Goal: Information Seeking & Learning: Check status

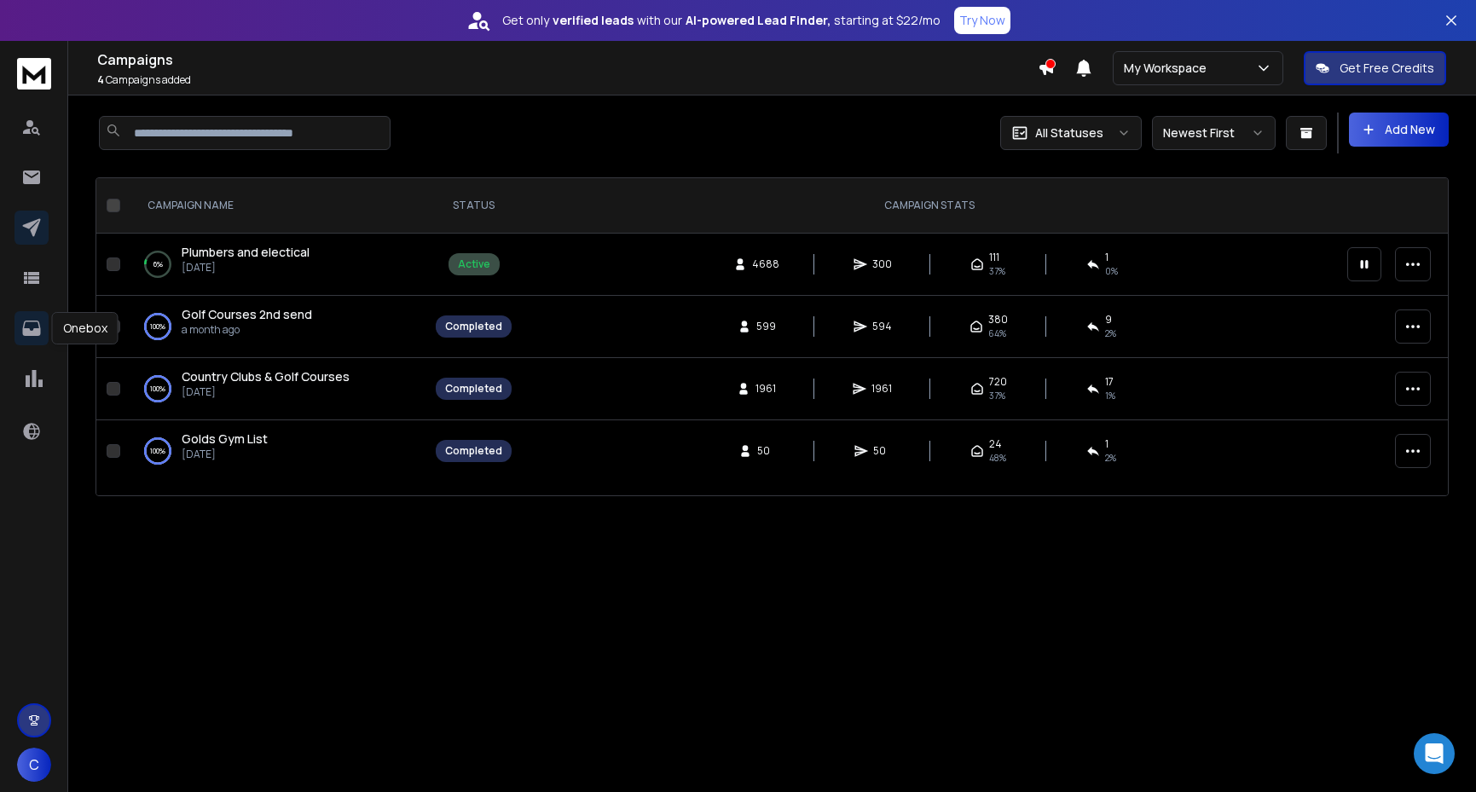
click at [32, 324] on icon at bounding box center [31, 328] width 20 height 20
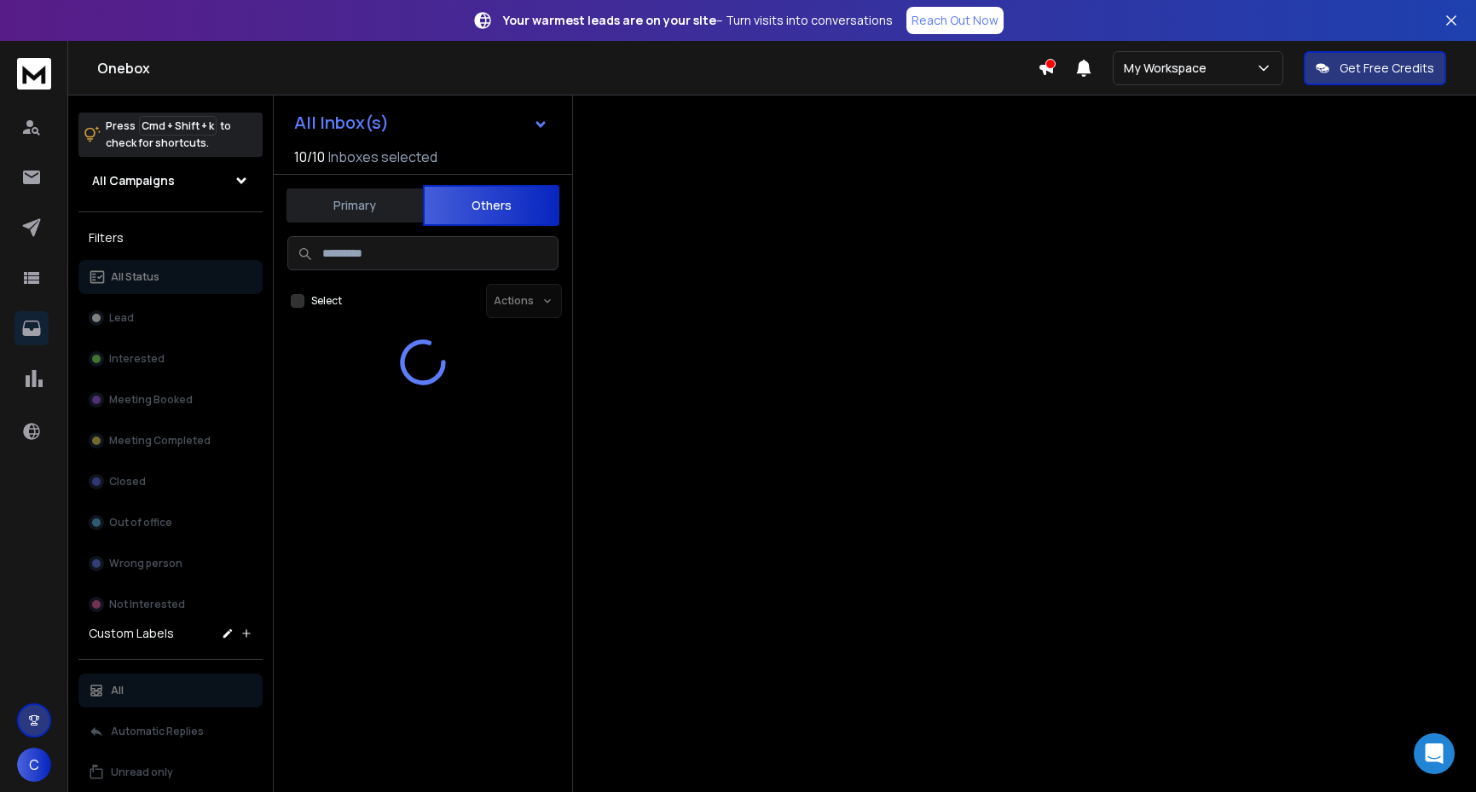
click at [474, 210] on button "Others" at bounding box center [491, 205] width 136 height 41
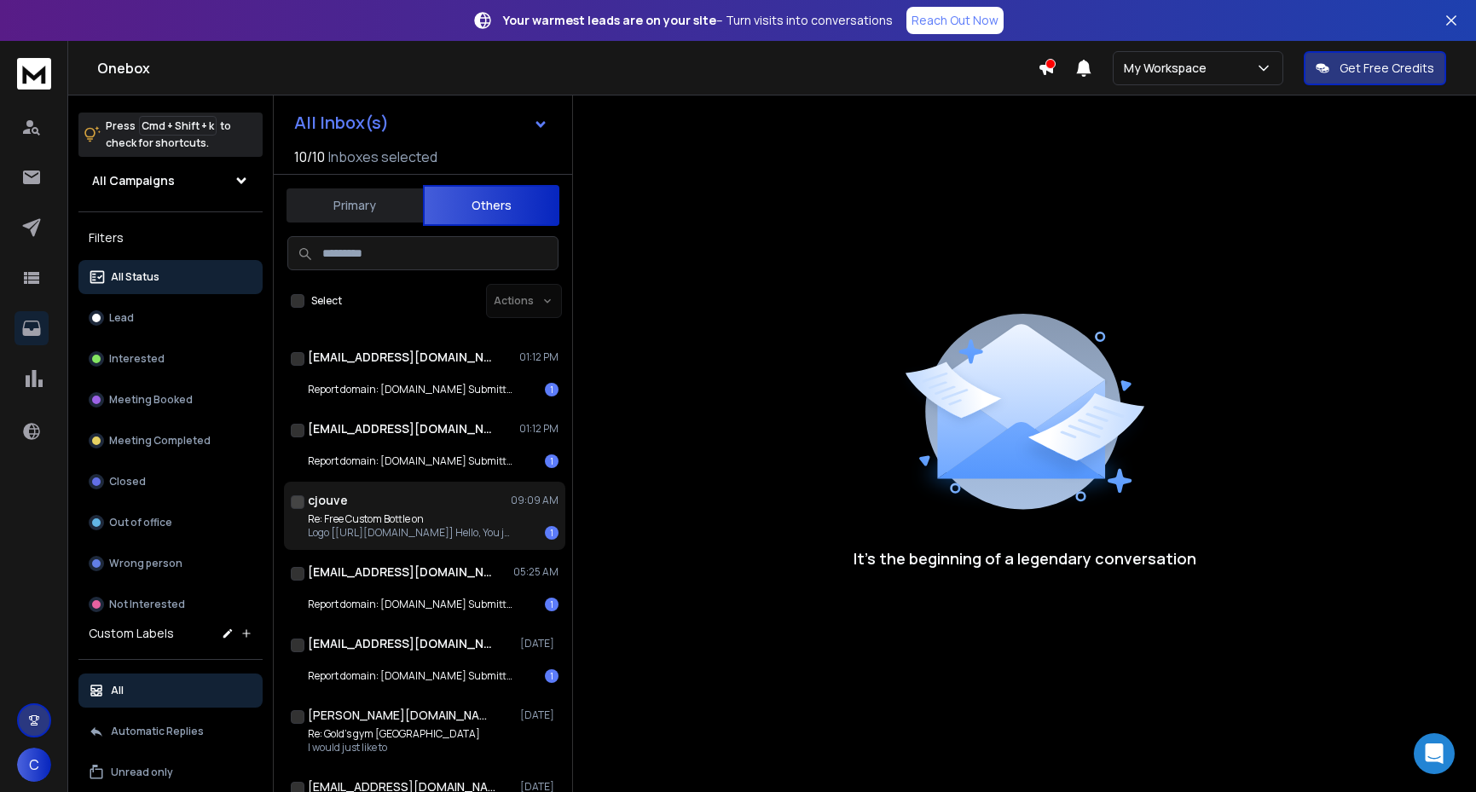
click at [393, 513] on p "Re: Free Custom Bottle on" at bounding box center [410, 519] width 205 height 14
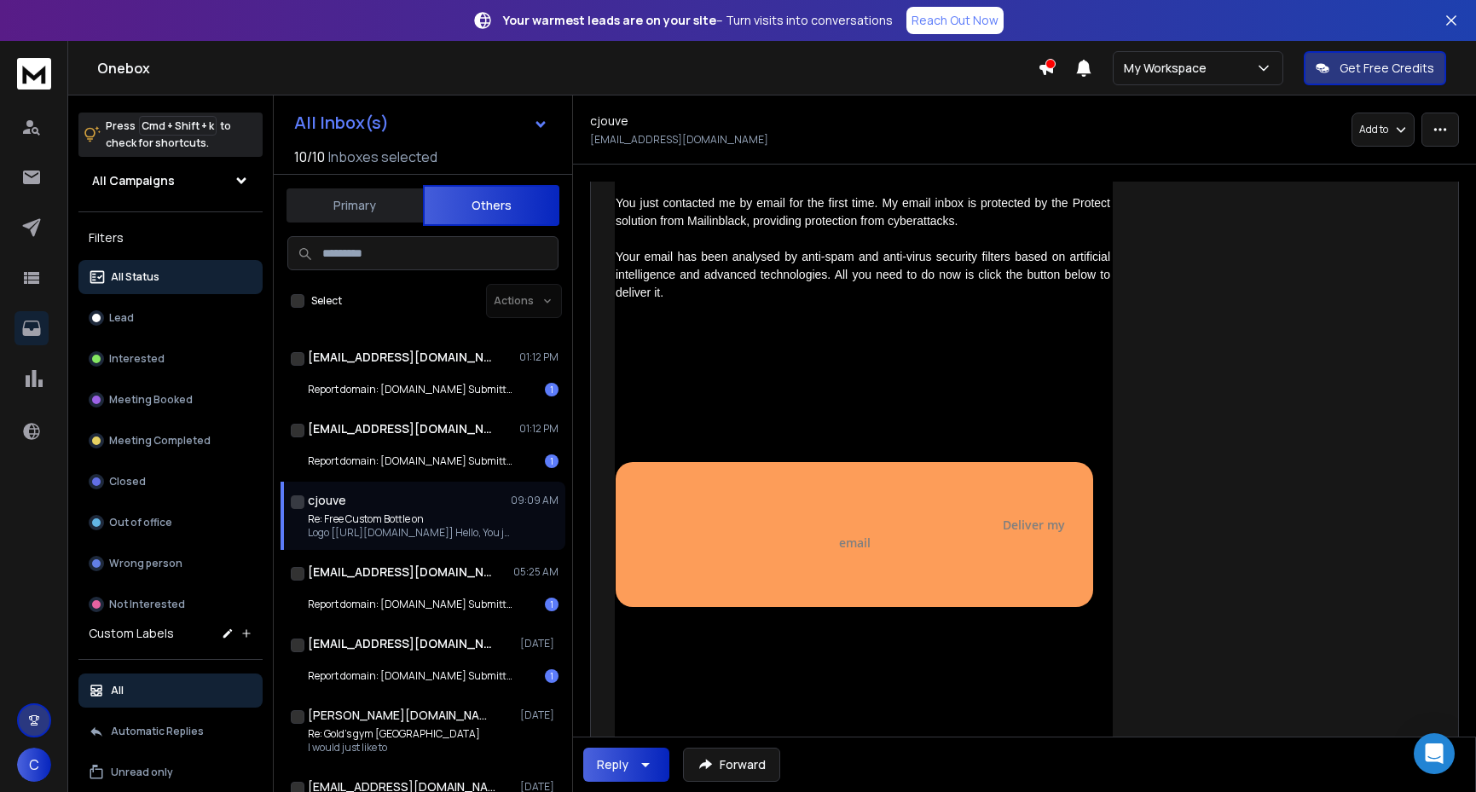
scroll to position [551, 0]
click at [920, 552] on th "Deliver my email" at bounding box center [854, 533] width 457 height 73
click at [862, 550] on link "Deliver my email" at bounding box center [953, 533] width 229 height 34
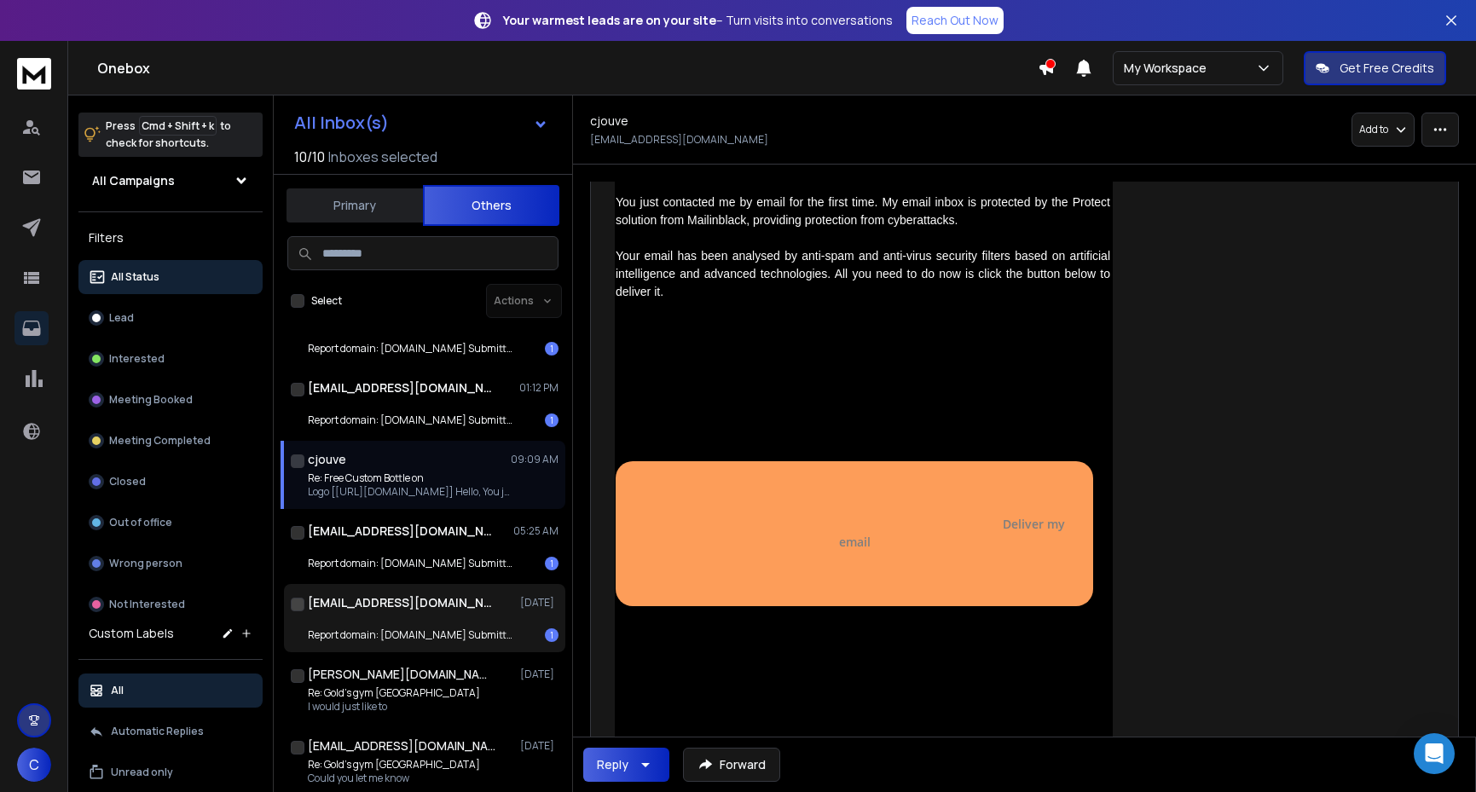
scroll to position [0, 0]
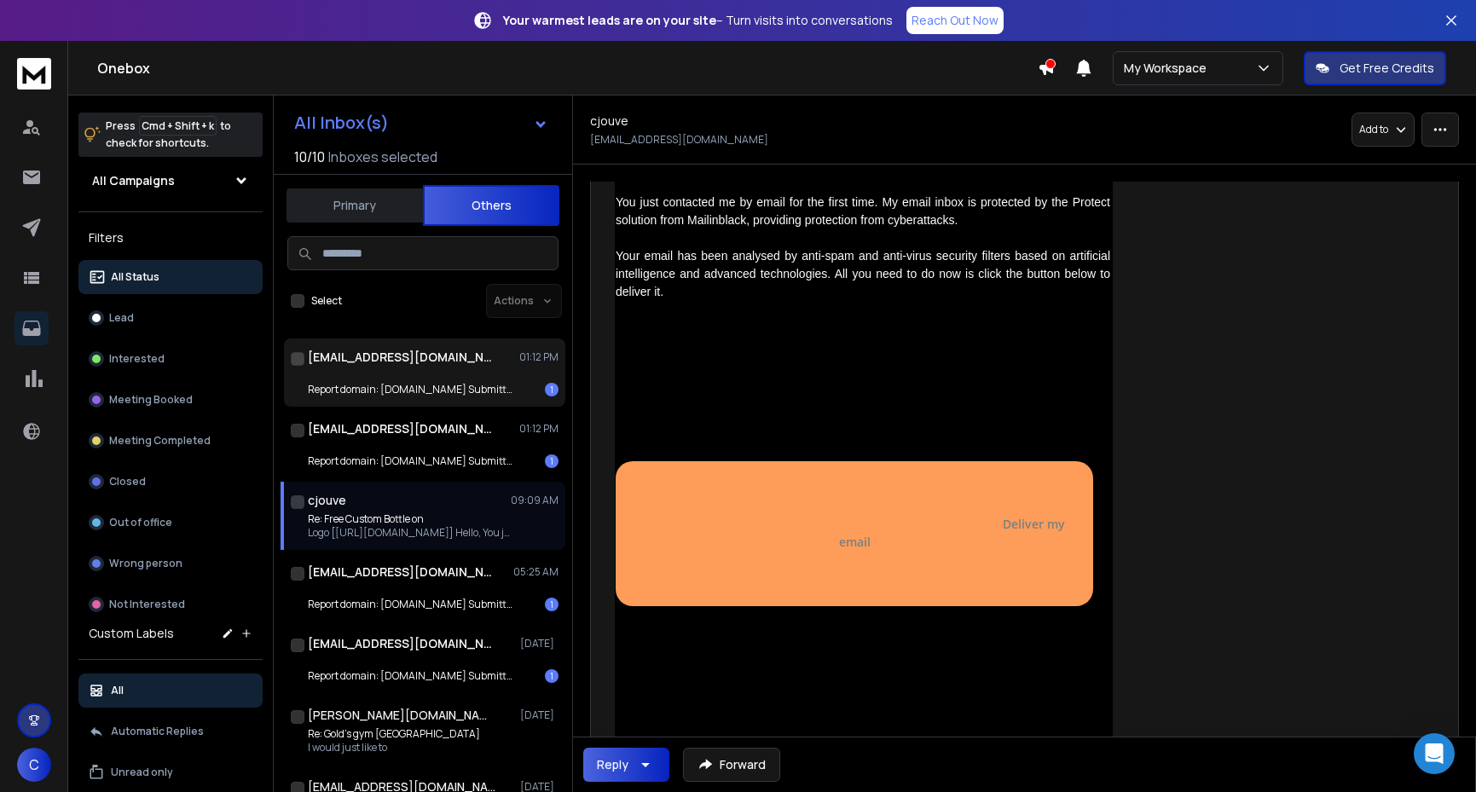
click at [410, 378] on div "Report domain: iceshakerwholesale.com Submitter: mimecast.org 1" at bounding box center [433, 382] width 251 height 27
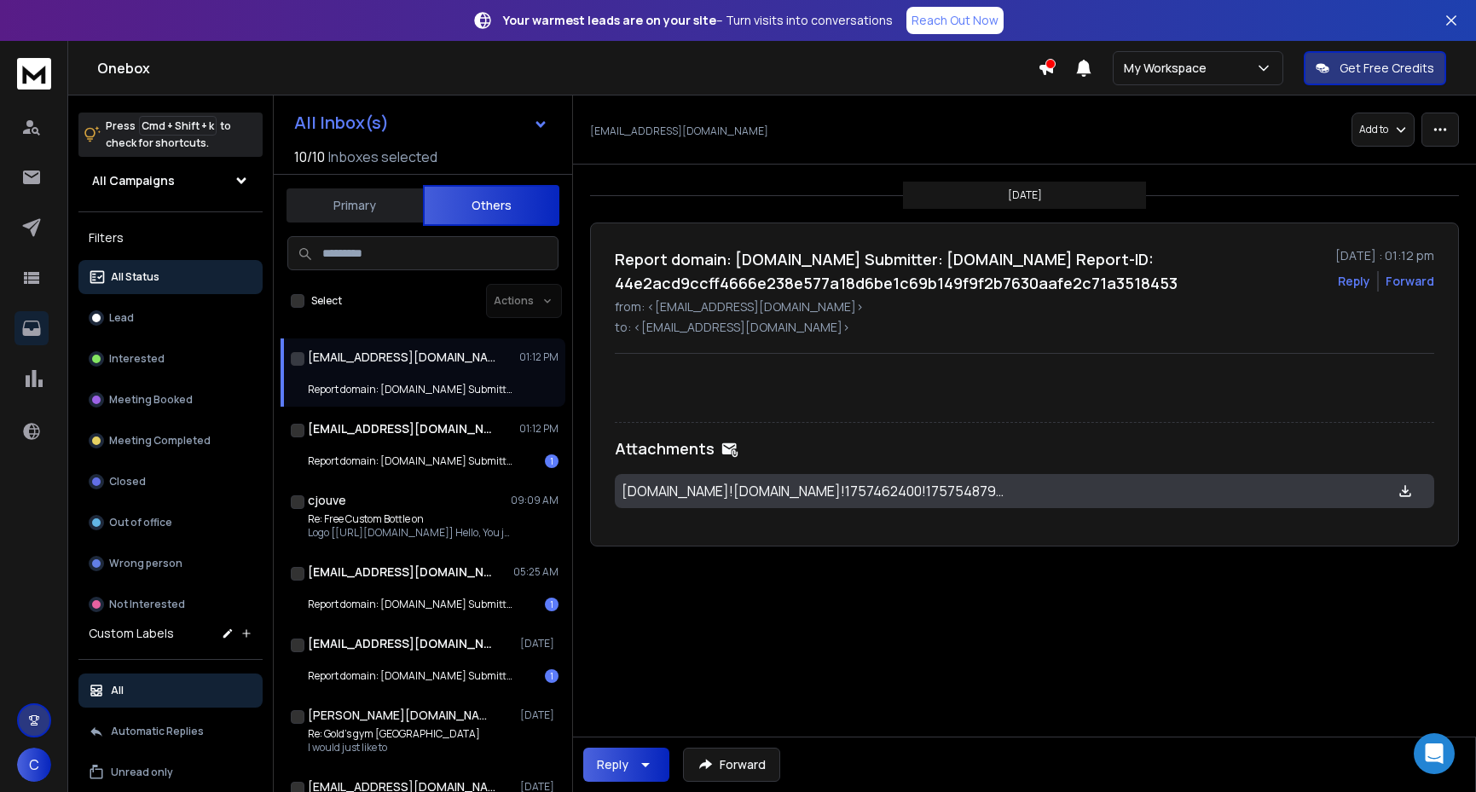
click at [1402, 489] on icon at bounding box center [1404, 490] width 11 height 11
click at [888, 639] on div "Today Report domain: iceshakerwholesale.com Submitter: mimecast.org Report-ID: …" at bounding box center [1024, 460] width 903 height 556
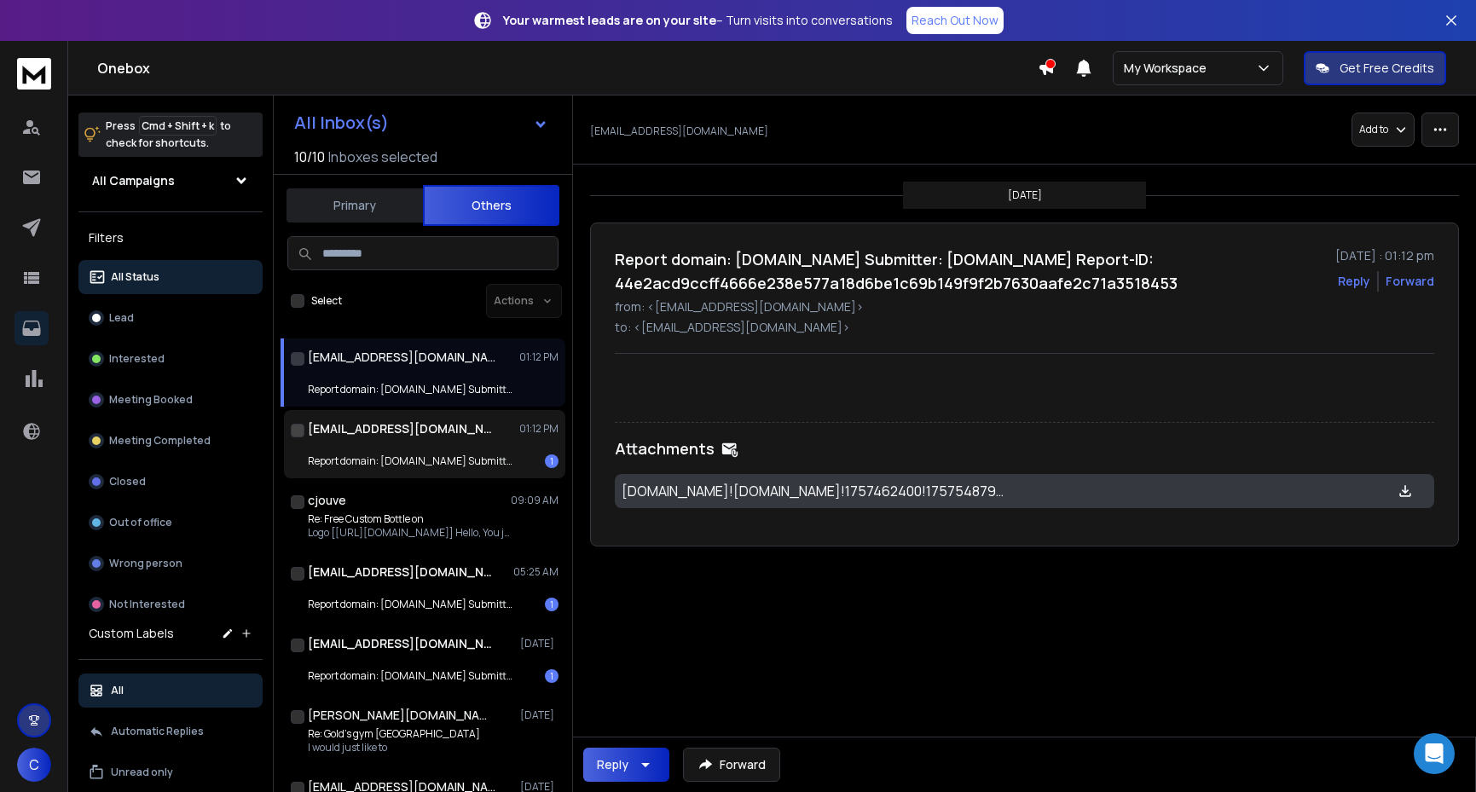
click at [406, 477] on div "no-reply@us-1.mimecastreport.com 01:12 PM Report domain: iceshakerbottles.com S…" at bounding box center [424, 444] width 281 height 68
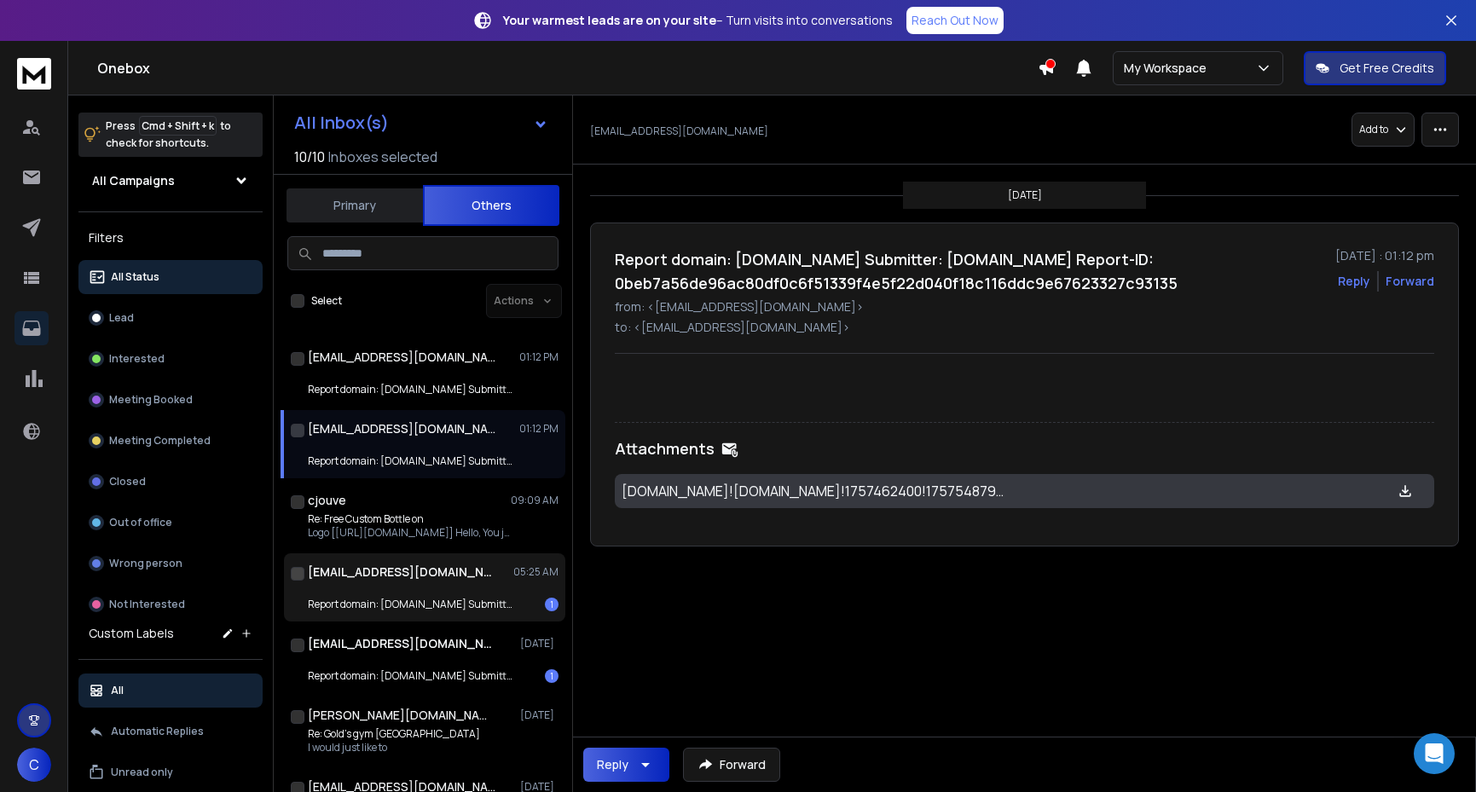
click at [418, 598] on p "Report domain: ice-shaker.com Submitter: mimecast.org" at bounding box center [410, 605] width 205 height 14
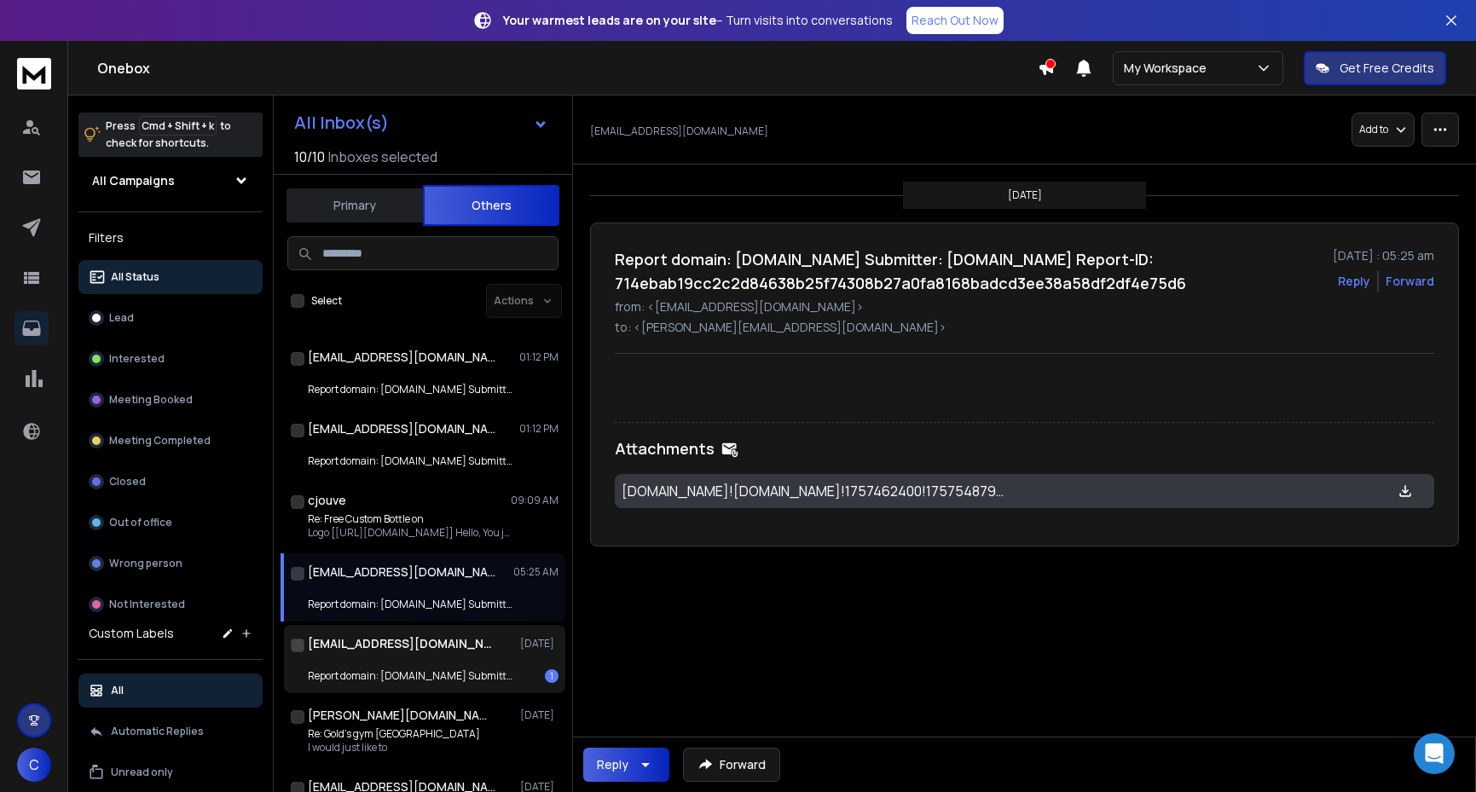
click at [400, 662] on div "Report domain: iceshakerwholesale.com Submitter: mimecast.org 1" at bounding box center [433, 669] width 251 height 27
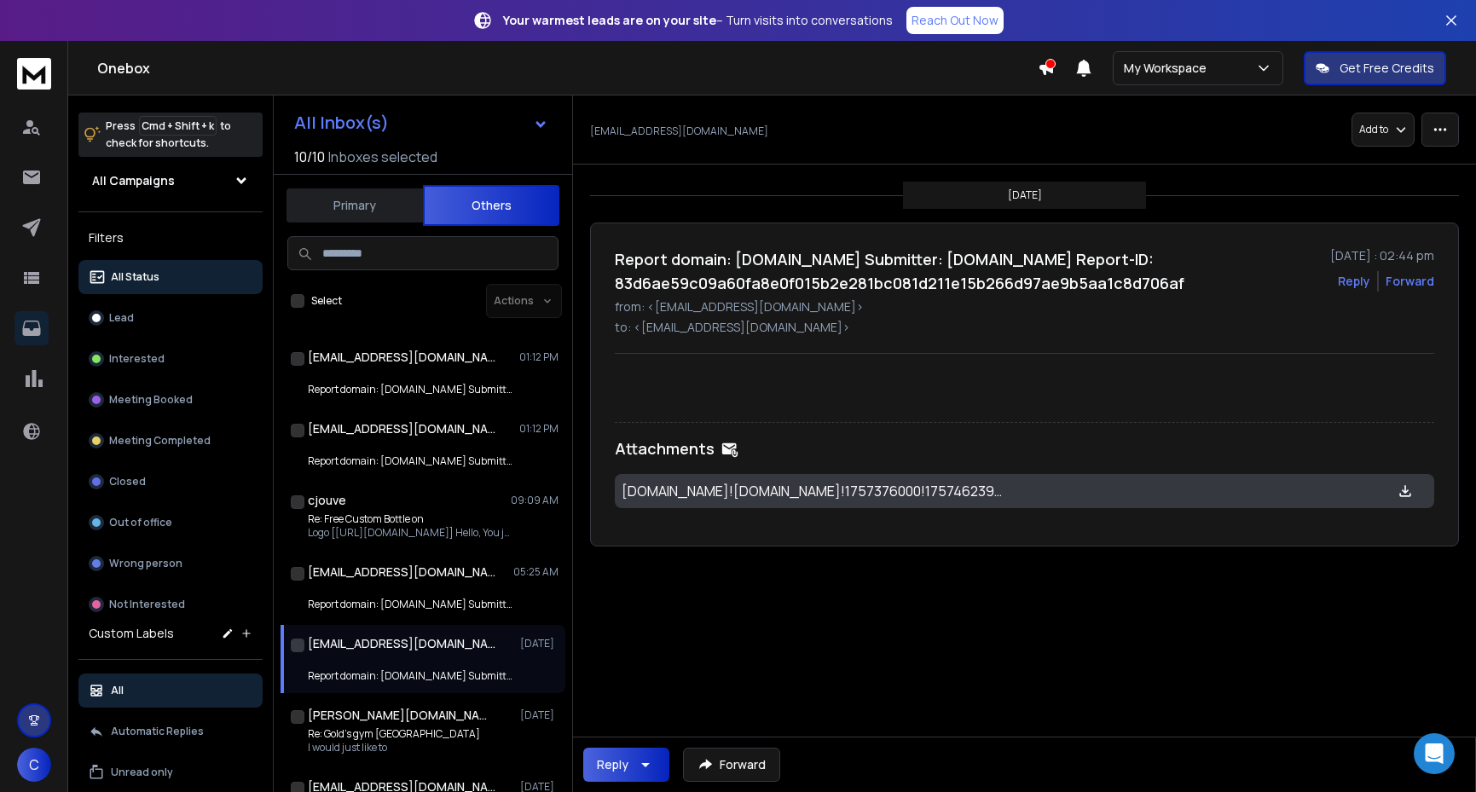
click at [129, 281] on p "All Status" at bounding box center [135, 277] width 49 height 14
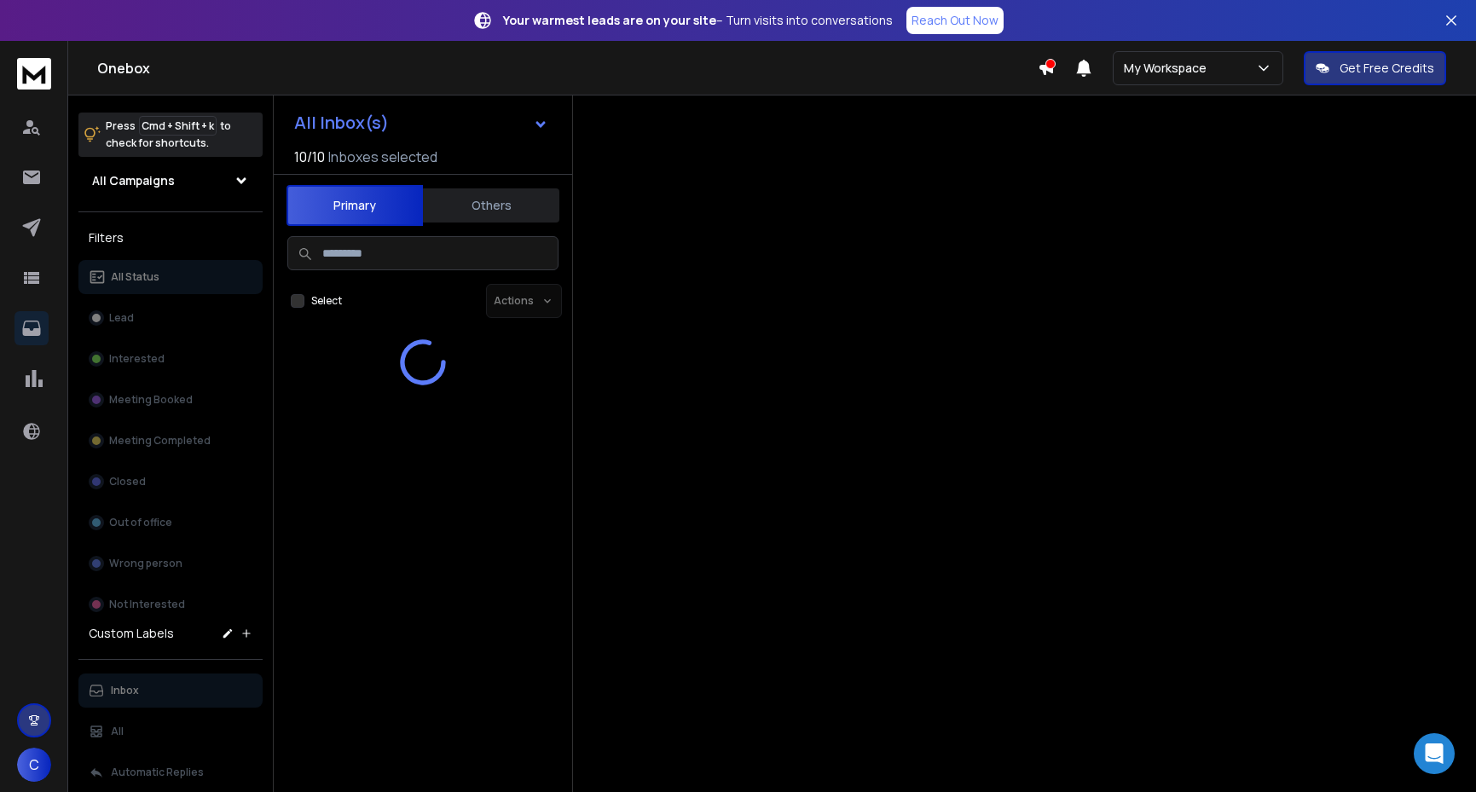
click at [356, 213] on button "Primary" at bounding box center [354, 205] width 136 height 41
